Goal: Task Accomplishment & Management: Complete application form

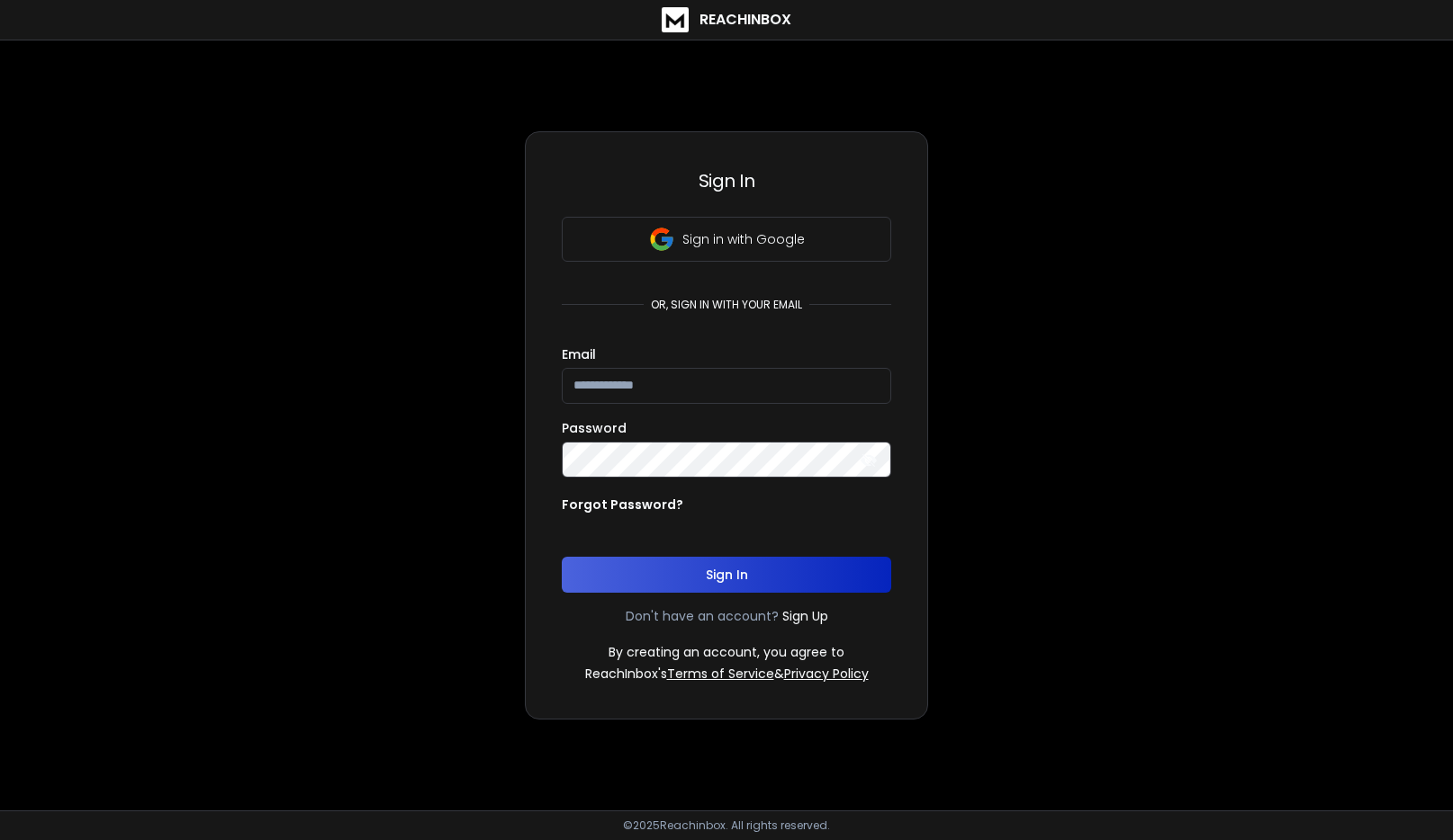
click at [661, 359] on div "Email" at bounding box center [726, 355] width 329 height 13
click at [647, 374] on input "email" at bounding box center [726, 385] width 329 height 36
click at [611, 352] on div "Email" at bounding box center [726, 355] width 329 height 13
click at [610, 358] on div "Email" at bounding box center [726, 355] width 329 height 13
click at [610, 359] on div "Email" at bounding box center [726, 355] width 329 height 13
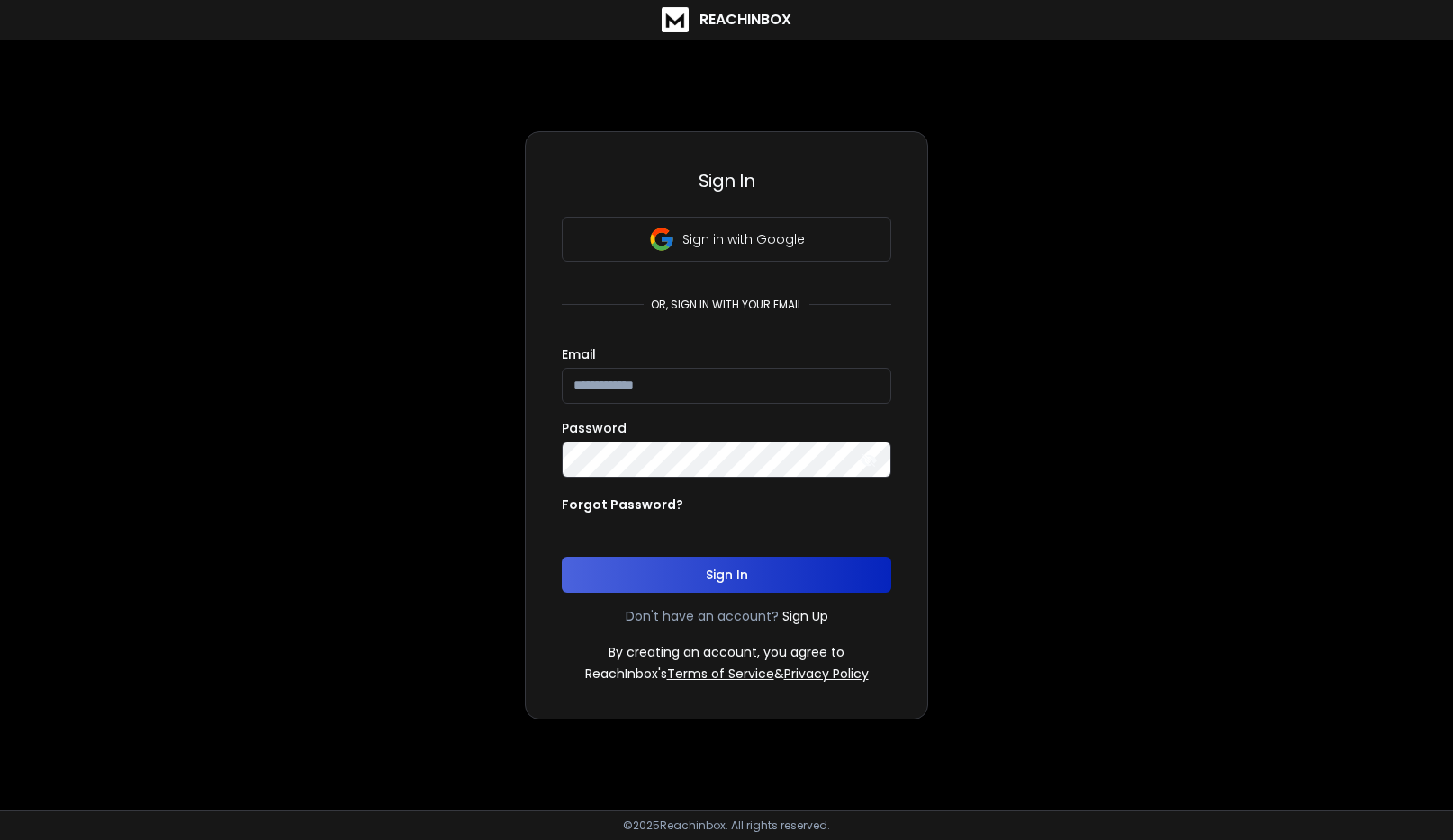
click at [601, 382] on input "email" at bounding box center [726, 385] width 329 height 36
click at [602, 382] on input "email" at bounding box center [726, 385] width 329 height 36
type input "**********"
click at [672, 583] on button "Sign In" at bounding box center [726, 574] width 329 height 36
